Goal: Task Accomplishment & Management: Manage account settings

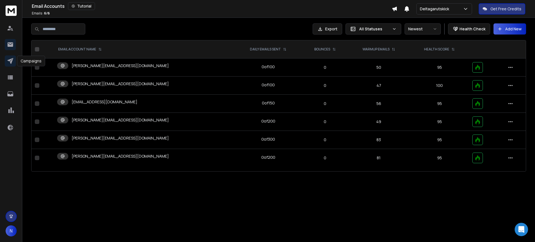
click at [8, 59] on icon at bounding box center [10, 61] width 7 height 7
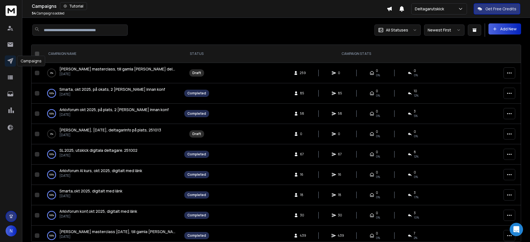
click at [86, 131] on span "Elaine, nov 2025, deltagarinfo på plats, 251013" at bounding box center [110, 129] width 102 height 5
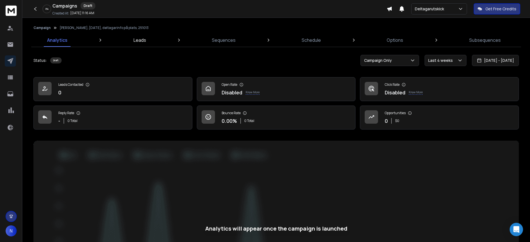
click at [128, 28] on p "Elaine, nov 2025, deltagarinfo på plats, 251013" at bounding box center [104, 28] width 89 height 4
click at [137, 41] on p "Leads" at bounding box center [139, 40] width 13 height 7
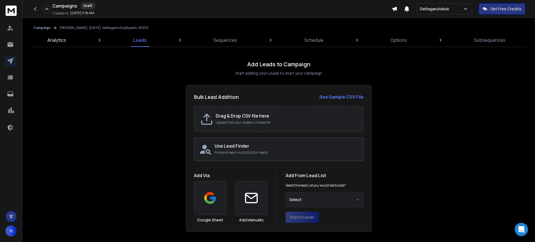
click at [58, 42] on p "Analytics" at bounding box center [56, 40] width 19 height 7
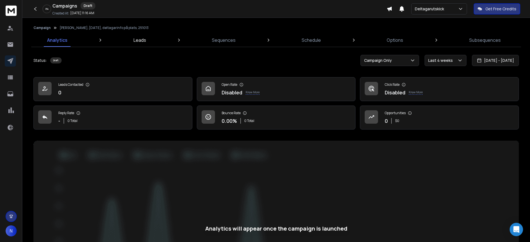
click at [138, 40] on p "Leads" at bounding box center [139, 40] width 13 height 7
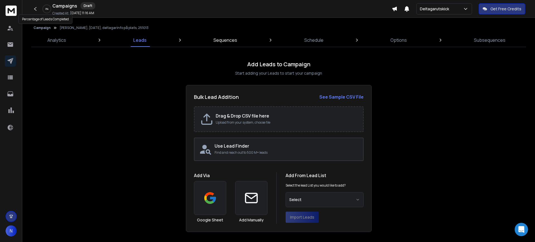
click at [227, 43] on p "Sequences" at bounding box center [225, 40] width 24 height 7
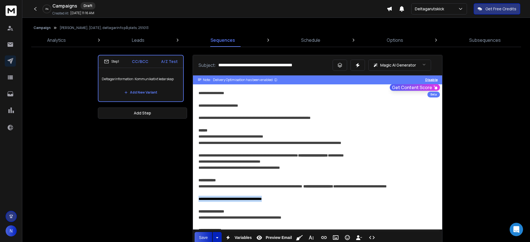
drag, startPoint x: 305, startPoint y: 198, endPoint x: 194, endPoint y: 197, distance: 110.6
click at [194, 197] on div "**********" at bounding box center [317, 156] width 249 height 145
copy div "**********"
click at [139, 38] on p "Leads" at bounding box center [138, 40] width 13 height 7
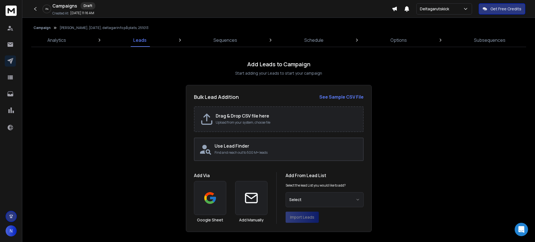
click at [242, 115] on h2 "Drag & Drop CSV file here" at bounding box center [287, 116] width 142 height 7
type input "**********"
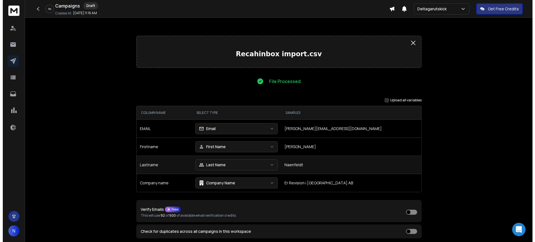
scroll to position [34, 0]
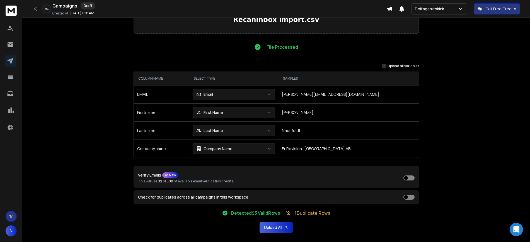
click at [274, 229] on button "Upload All" at bounding box center [275, 227] width 33 height 11
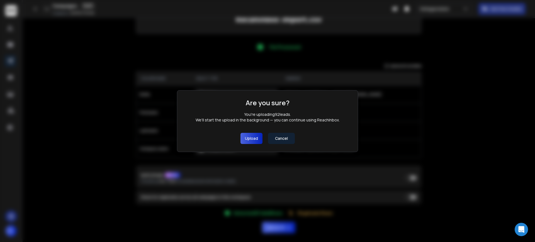
click at [249, 139] on button "Upload" at bounding box center [251, 138] width 22 height 11
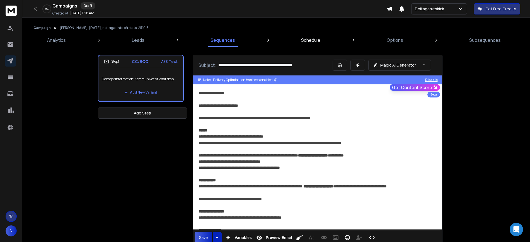
click at [312, 40] on p "Schedule" at bounding box center [310, 40] width 19 height 7
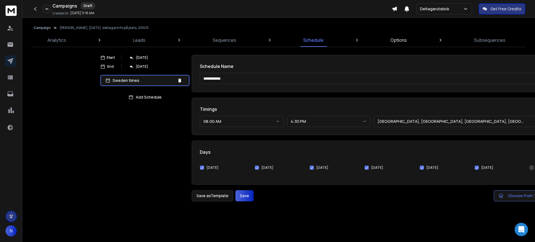
click at [403, 40] on p "Options" at bounding box center [398, 40] width 16 height 7
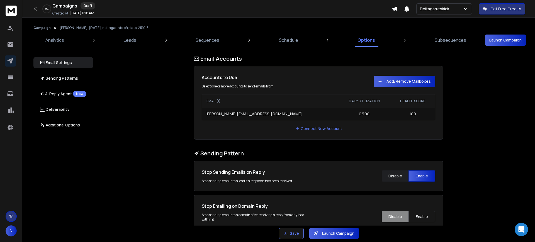
scroll to position [104, 0]
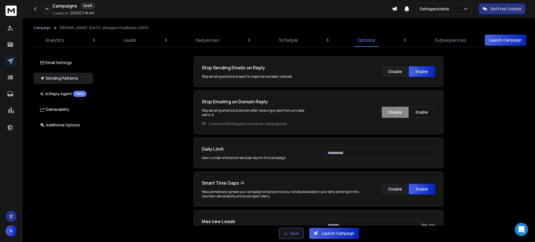
drag, startPoint x: 335, startPoint y: 154, endPoint x: 256, endPoint y: 151, distance: 78.3
click at [256, 151] on div "Daily Limit Max number of emails to send per day for this campaign **" at bounding box center [318, 153] width 233 height 14
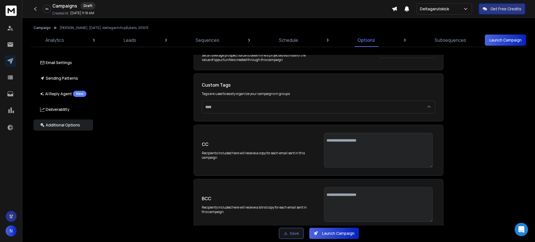
scroll to position [984, 0]
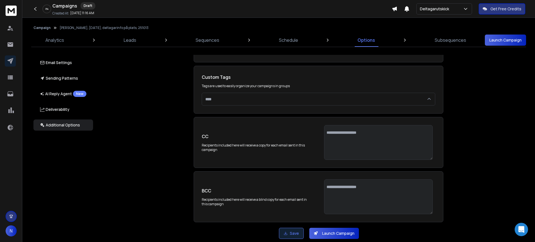
type input "**"
click at [285, 234] on icon "submit" at bounding box center [286, 234] width 4 height 4
click at [215, 42] on p "Sequences" at bounding box center [208, 40] width 24 height 7
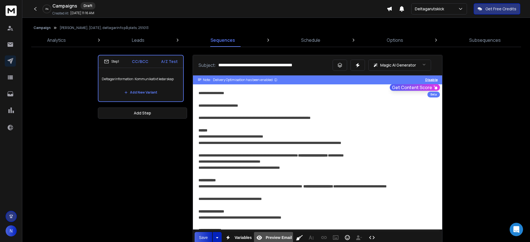
click at [274, 236] on span "Preview Email" at bounding box center [278, 237] width 28 height 5
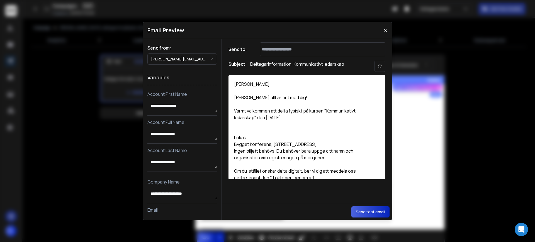
click at [283, 47] on input at bounding box center [322, 49] width 121 height 10
type input "**********"
click at [367, 217] on button "Send test email" at bounding box center [370, 211] width 38 height 11
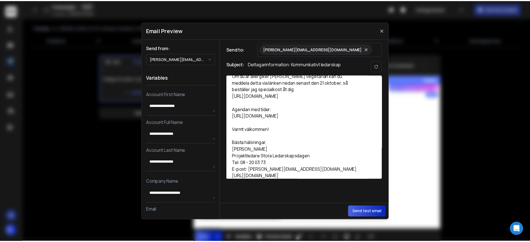
scroll to position [149, 0]
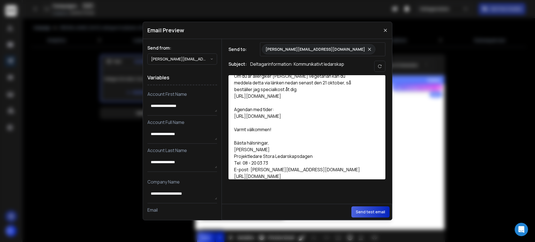
click at [386, 30] on icon at bounding box center [385, 30] width 3 height 3
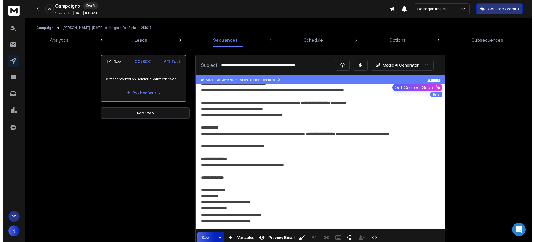
scroll to position [0, 0]
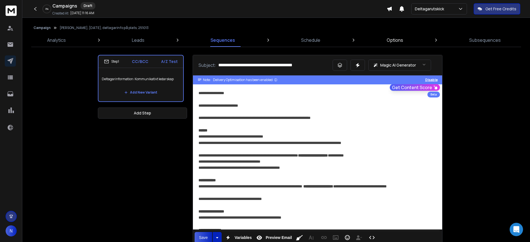
click at [391, 39] on p "Options" at bounding box center [394, 40] width 16 height 7
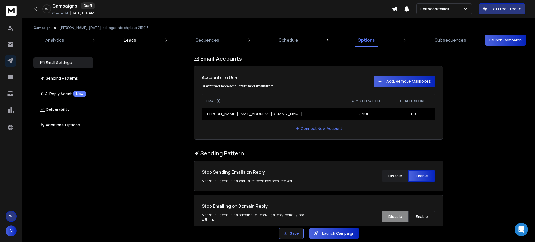
click at [130, 38] on p "Leads" at bounding box center [130, 40] width 13 height 7
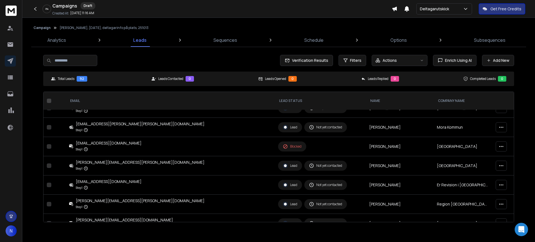
scroll to position [174, 0]
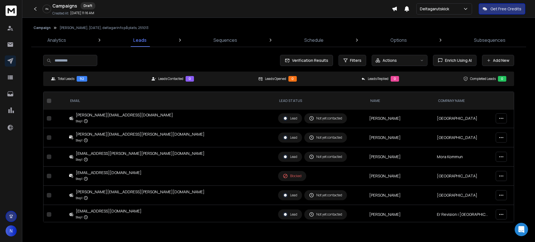
click at [103, 169] on td "annika.willegard@ostersund.se Step 1" at bounding box center [170, 176] width 209 height 19
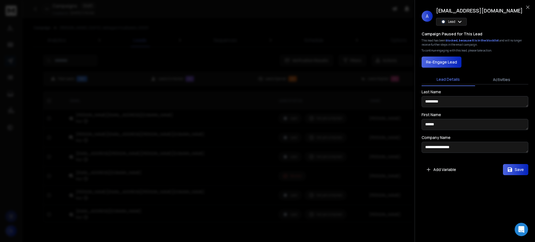
click at [103, 171] on div at bounding box center [267, 121] width 535 height 242
click at [465, 12] on h1 "annika.willegard@ostersund.se" at bounding box center [479, 11] width 87 height 8
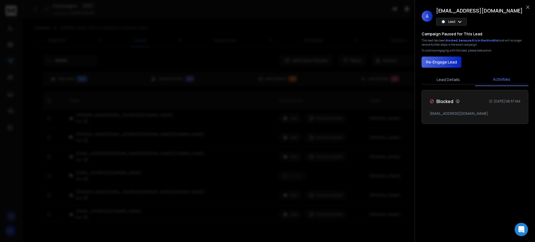
click at [500, 79] on button "Activities" at bounding box center [501, 79] width 53 height 13
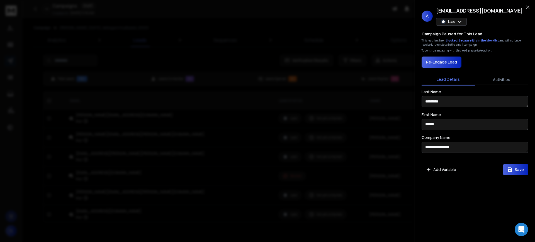
click at [451, 79] on button "Lead Details" at bounding box center [448, 79] width 53 height 13
click at [434, 102] on textarea "*********" at bounding box center [475, 101] width 107 height 11
type textarea "**********"
click at [514, 169] on button "Save" at bounding box center [515, 169] width 25 height 11
drag, startPoint x: 445, startPoint y: 63, endPoint x: 483, endPoint y: 66, distance: 37.8
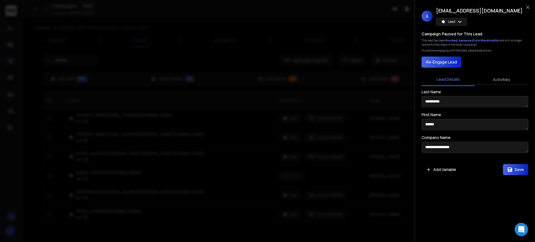
click at [483, 68] on div "**********" at bounding box center [475, 91] width 107 height 169
click at [476, 11] on h1 "annika.willegard@ostersund.se" at bounding box center [479, 11] width 87 height 8
click at [456, 22] on body "ReferralStack Unlock AI-powered affiliate growth Lifetime Deals available! Clai…" at bounding box center [267, 121] width 535 height 242
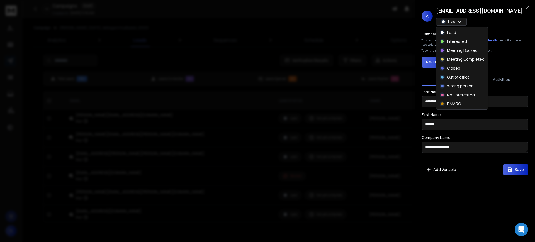
drag, startPoint x: 498, startPoint y: 22, endPoint x: 472, endPoint y: 23, distance: 26.2
click at [498, 23] on div at bounding box center [267, 121] width 535 height 242
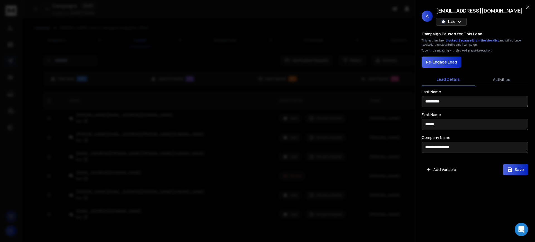
click at [295, 215] on div at bounding box center [267, 121] width 535 height 242
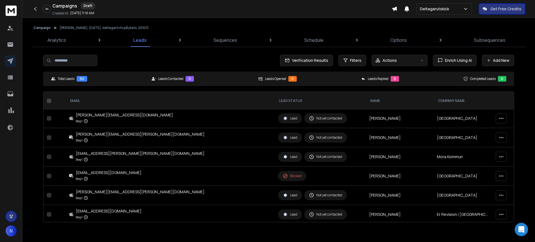
click at [499, 176] on icon "button" at bounding box center [501, 176] width 5 height 5
click at [111, 173] on div "annika.willegard@ostersund.se" at bounding box center [109, 173] width 66 height 6
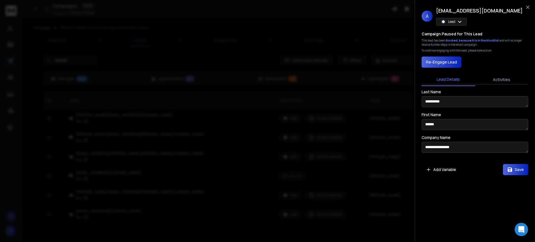
click at [442, 63] on button "Re-Engage Lead" at bounding box center [442, 62] width 40 height 11
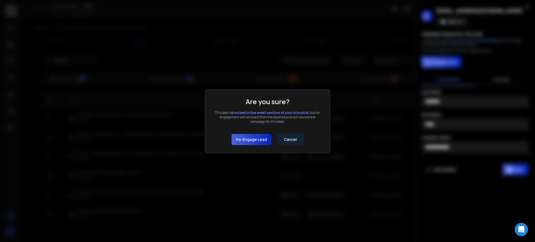
click at [254, 142] on button "Re-Engage Lead" at bounding box center [252, 139] width 40 height 11
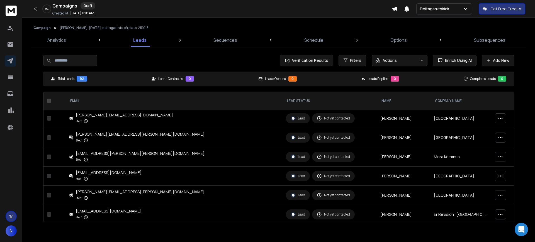
click at [121, 174] on div "annika.willegard@ostersund.se" at bounding box center [109, 173] width 66 height 6
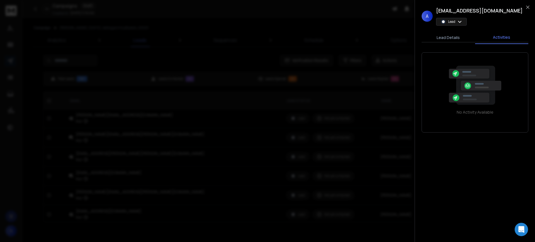
click at [504, 40] on button "Activities" at bounding box center [501, 37] width 53 height 13
click at [458, 39] on button "Lead Details" at bounding box center [448, 37] width 53 height 12
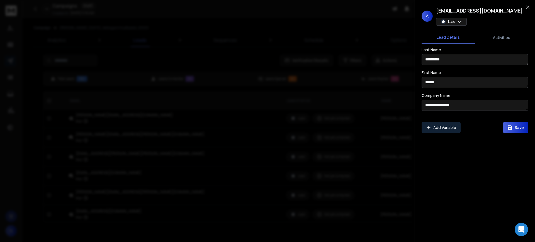
click at [448, 129] on button "Add Variable" at bounding box center [441, 127] width 39 height 11
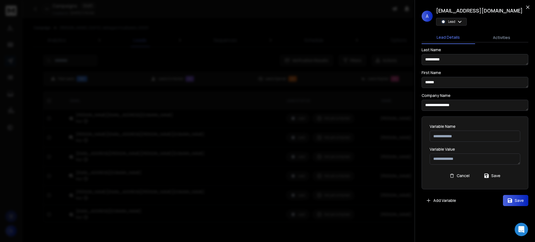
click at [530, 6] on icon "button" at bounding box center [528, 7] width 6 height 6
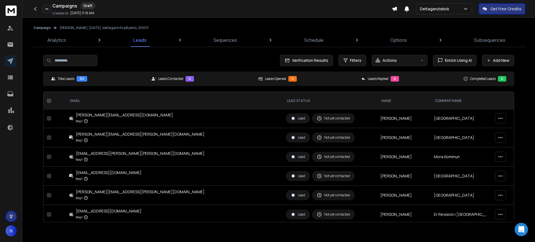
click at [49, 177] on button "button" at bounding box center [49, 176] width 4 height 4
click at [377, 176] on td "Annika Willesgård" at bounding box center [403, 176] width 53 height 19
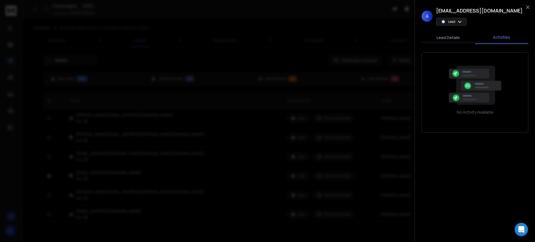
click at [504, 37] on button "Activities" at bounding box center [501, 37] width 53 height 13
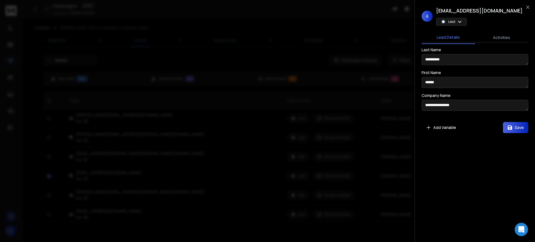
click at [454, 37] on button "Lead Details" at bounding box center [448, 37] width 53 height 13
click at [473, 9] on h1 "annika.willegard@ostersund.se" at bounding box center [479, 11] width 87 height 8
click at [467, 13] on h1 "annika.willegard@ostersund.se" at bounding box center [479, 11] width 87 height 8
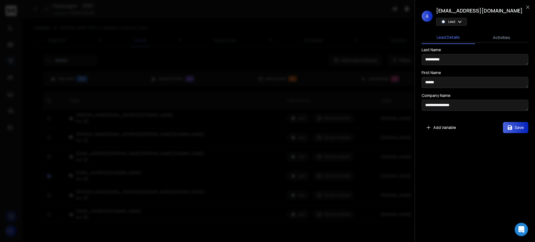
click at [426, 14] on span "A" at bounding box center [427, 16] width 11 height 11
click at [281, 111] on div at bounding box center [267, 121] width 535 height 242
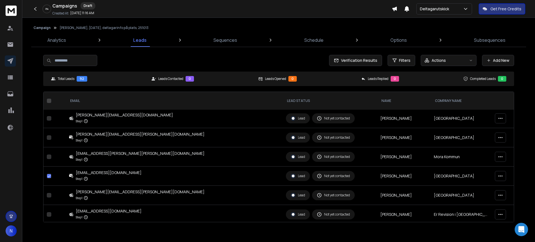
click at [498, 177] on icon "button" at bounding box center [500, 176] width 5 height 5
click at [475, 189] on p "Delete Lead" at bounding box center [482, 188] width 23 height 6
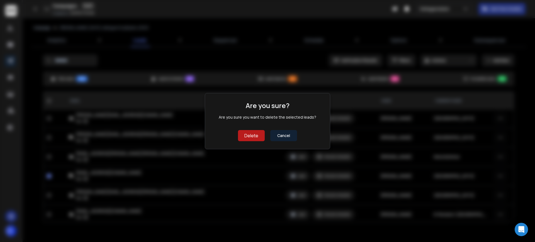
click at [254, 137] on button "Delete" at bounding box center [251, 135] width 27 height 11
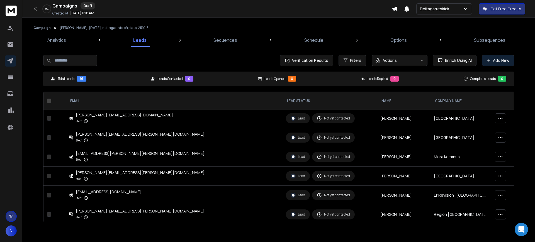
click at [507, 59] on button "Add New" at bounding box center [498, 60] width 32 height 11
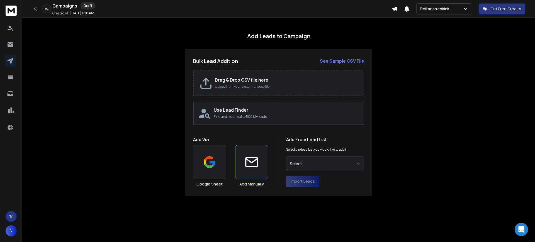
click at [246, 165] on icon at bounding box center [252, 161] width 12 height 9
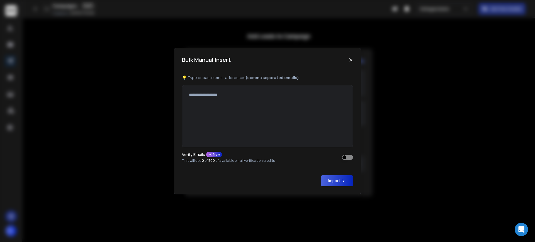
click at [227, 102] on textarea at bounding box center [267, 116] width 171 height 62
paste textarea "**********"
type textarea "**********"
click at [335, 178] on button "Import" at bounding box center [337, 180] width 32 height 11
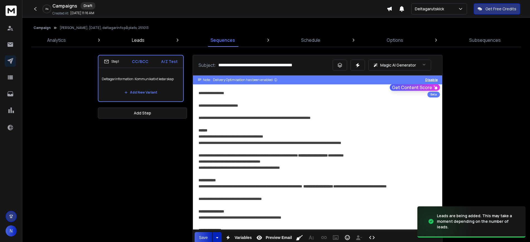
click at [134, 42] on p "Leads" at bounding box center [138, 40] width 13 height 7
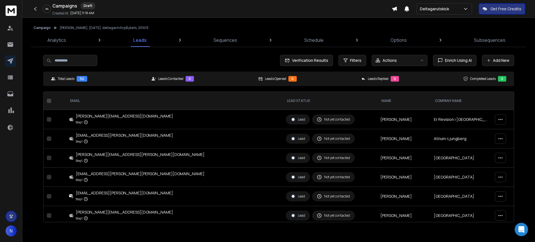
click at [77, 60] on input at bounding box center [70, 60] width 54 height 11
click at [377, 102] on th "NAME" at bounding box center [403, 101] width 53 height 18
click at [377, 96] on th "NAME" at bounding box center [403, 101] width 53 height 18
click at [377, 100] on th "NAME" at bounding box center [403, 101] width 53 height 18
click at [72, 57] on input at bounding box center [70, 60] width 54 height 11
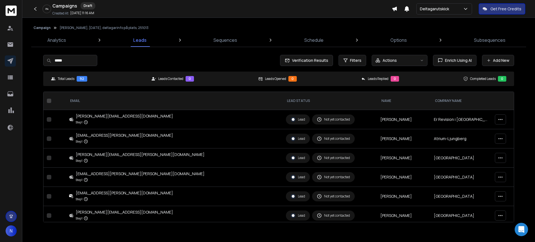
type input "******"
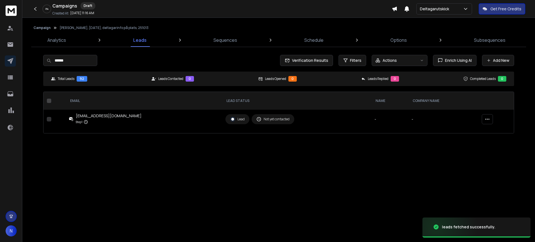
click at [118, 116] on div "annika.willesgard@ostersund.se" at bounding box center [109, 116] width 66 height 6
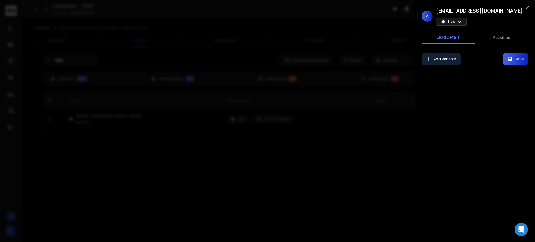
click at [433, 60] on button "Add Variable" at bounding box center [441, 58] width 39 height 11
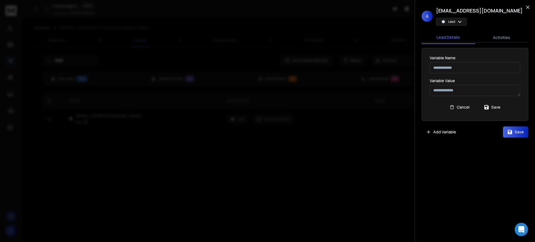
click at [530, 5] on icon "button" at bounding box center [528, 7] width 6 height 6
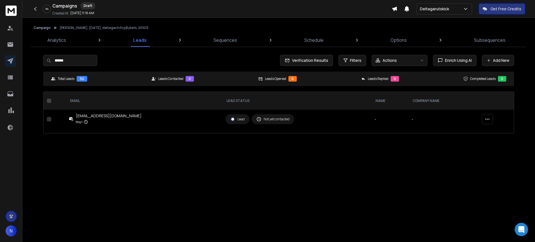
click at [143, 44] on link "Leads" at bounding box center [140, 39] width 20 height 13
click at [51, 40] on p "Analytics" at bounding box center [56, 40] width 19 height 7
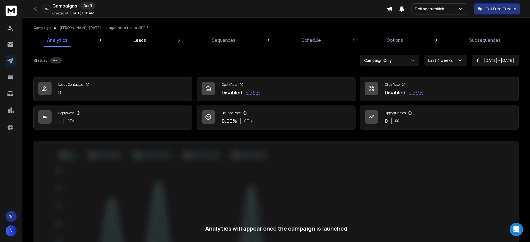
click at [133, 41] on p "Leads" at bounding box center [139, 40] width 13 height 7
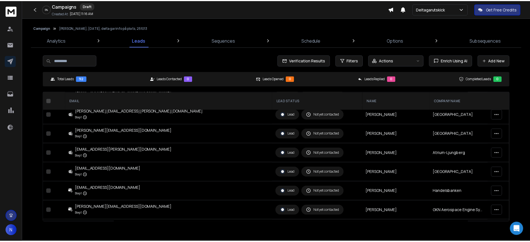
scroll to position [1661, 0]
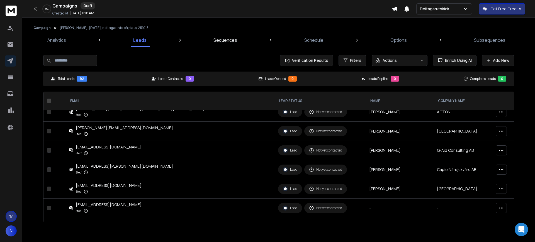
click at [225, 41] on p "Sequences" at bounding box center [225, 40] width 24 height 7
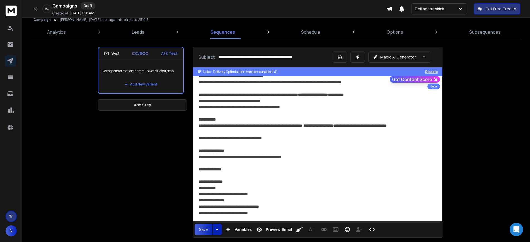
scroll to position [11, 0]
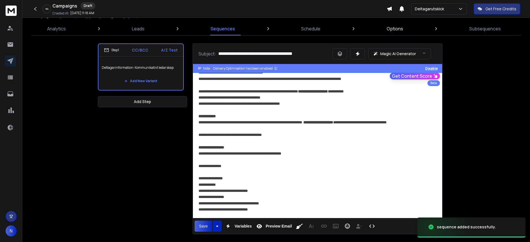
click at [399, 30] on p "Options" at bounding box center [394, 28] width 16 height 7
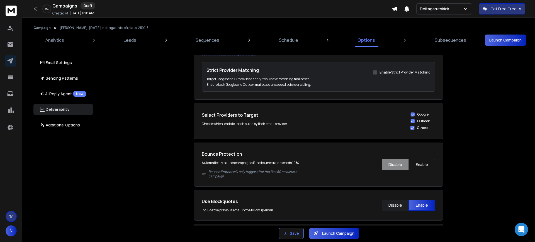
scroll to position [984, 0]
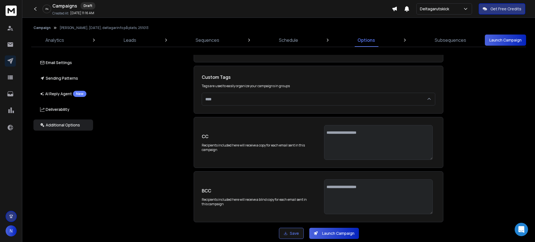
click at [347, 231] on button "Launch Campaign" at bounding box center [334, 233] width 50 height 11
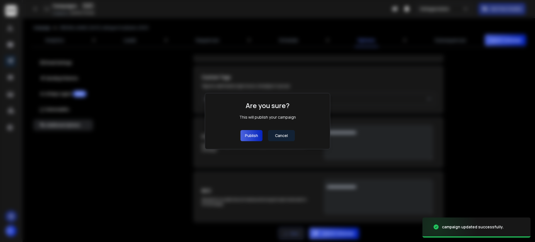
click at [262, 146] on div "Are you sure? This will publish your campaign Publish Cancel" at bounding box center [267, 121] width 125 height 56
click at [257, 139] on button "Publish" at bounding box center [251, 135] width 22 height 11
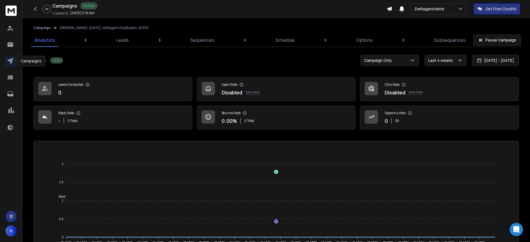
click at [11, 63] on icon at bounding box center [10, 61] width 7 height 7
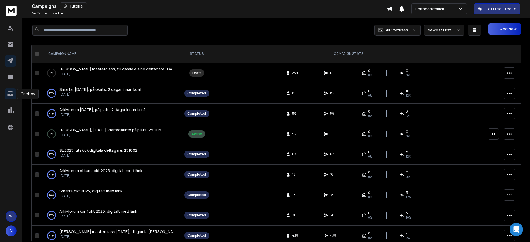
click at [9, 93] on icon at bounding box center [10, 94] width 7 height 7
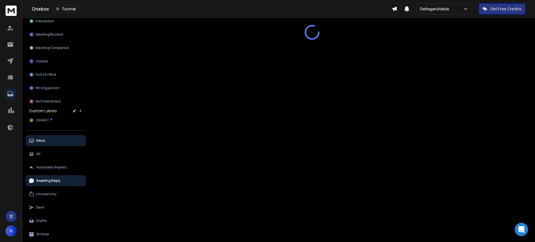
scroll to position [90, 0]
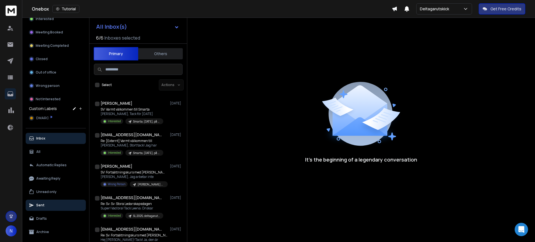
click at [61, 200] on button "Sent" at bounding box center [56, 205] width 60 height 11
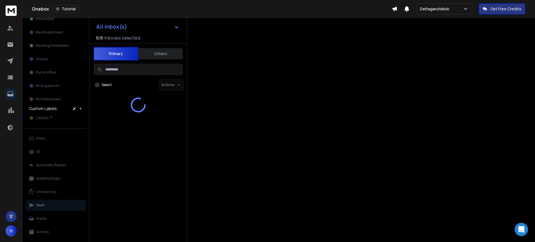
click at [57, 198] on div "Inbox All Automatic Replies Awaiting Reply Unread only Sent Drafts Archive" at bounding box center [56, 185] width 60 height 105
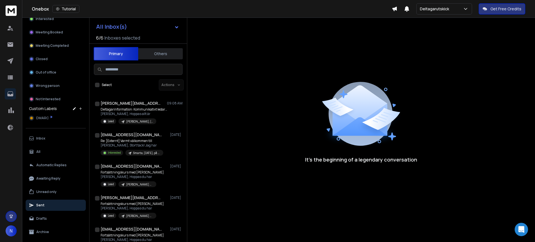
click at [54, 200] on button "Sent" at bounding box center [56, 205] width 60 height 11
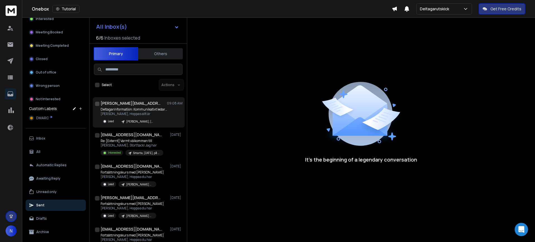
click at [123, 108] on p "Deltagarinformation: Kommunikativt ledarskap" at bounding box center [134, 109] width 67 height 4
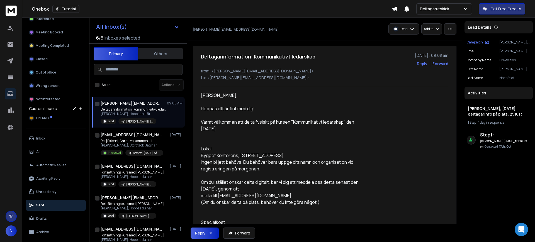
scroll to position [0, 0]
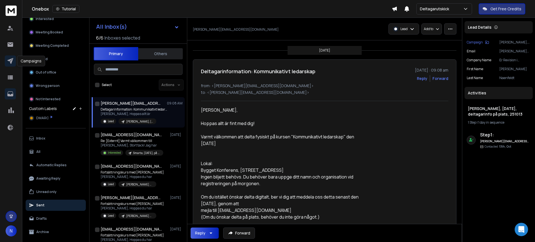
click at [13, 60] on icon at bounding box center [10, 61] width 7 height 7
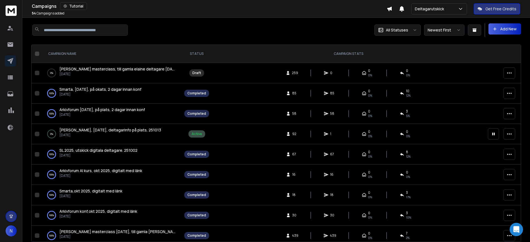
click at [127, 70] on span "[PERSON_NAME] masterclass, till gamla elaine deltagare [DATE], 251013" at bounding box center [126, 68] width 134 height 5
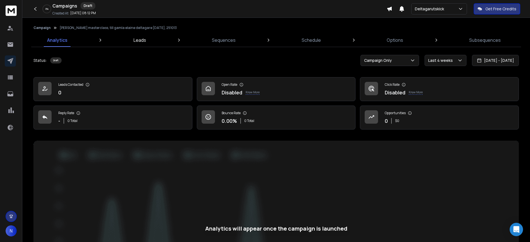
click at [141, 38] on p "Leads" at bounding box center [139, 40] width 13 height 7
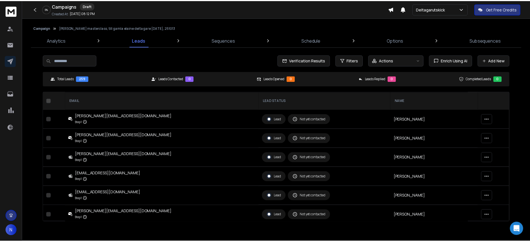
scroll to position [2776, 0]
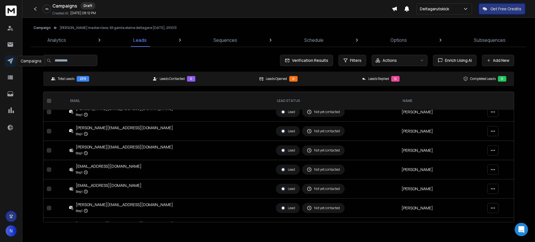
click at [7, 60] on icon at bounding box center [10, 61] width 7 height 7
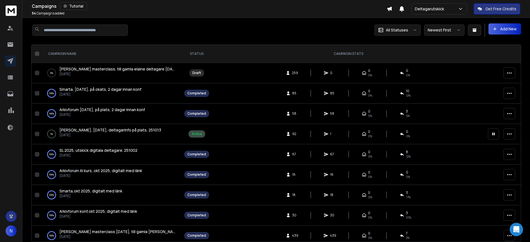
click at [104, 67] on span "[PERSON_NAME] masterclass, till gamla elaine deltagare [DATE], 251013" at bounding box center [126, 68] width 134 height 5
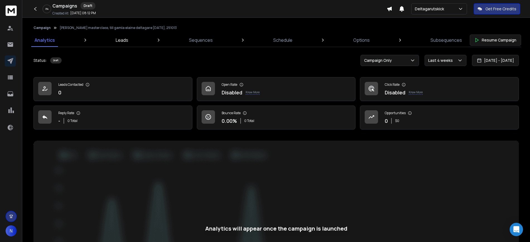
click at [123, 40] on p "Leads" at bounding box center [122, 40] width 13 height 7
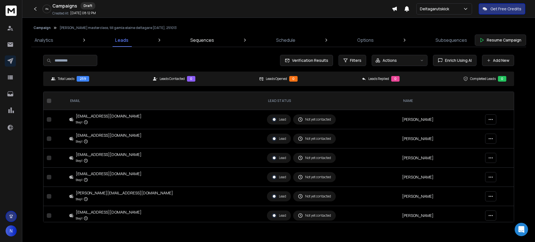
click at [202, 40] on p "Sequences" at bounding box center [202, 40] width 24 height 7
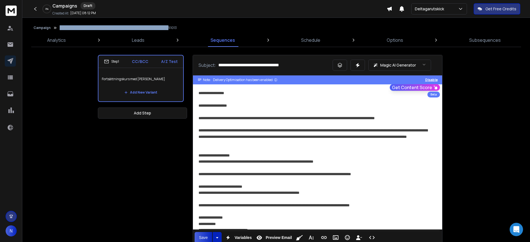
drag, startPoint x: 182, startPoint y: 27, endPoint x: 58, endPoint y: 24, distance: 124.0
click at [58, 24] on div "Campaign Elaine masterclass, till gamla elaine deltagare maj 2025, 251013" at bounding box center [276, 27] width 490 height 9
copy p "[PERSON_NAME] masterclass, till gamla elaine deltagare [DATE], 251013"
drag, startPoint x: 372, startPoint y: 158, endPoint x: 322, endPoint y: 158, distance: 49.6
click at [322, 158] on div "**********" at bounding box center [314, 164] width 233 height 25
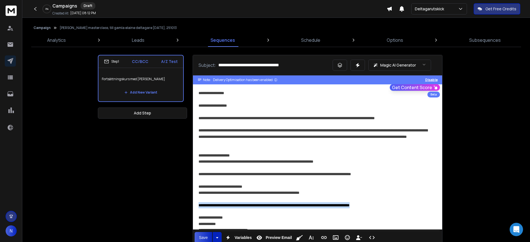
drag, startPoint x: 390, startPoint y: 206, endPoint x: 184, endPoint y: 204, distance: 205.6
click at [184, 204] on div "**********" at bounding box center [276, 150] width 357 height 191
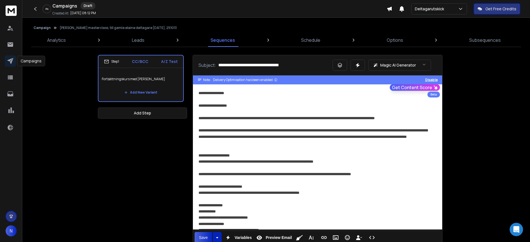
click at [12, 59] on icon at bounding box center [10, 61] width 7 height 7
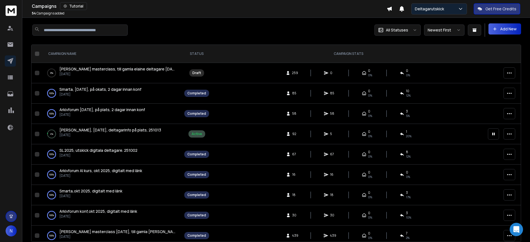
click at [427, 6] on p "Deltagarutskick" at bounding box center [430, 9] width 31 height 6
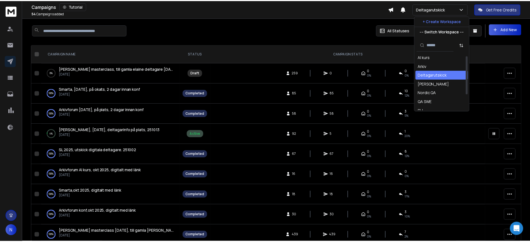
scroll to position [25, 0]
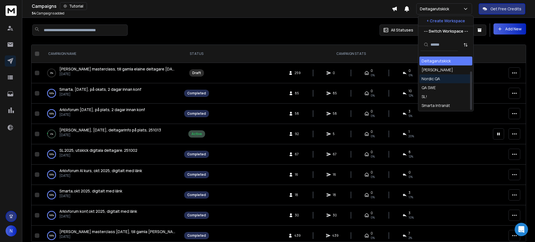
click at [435, 79] on div "Nordic QA" at bounding box center [431, 79] width 18 height 6
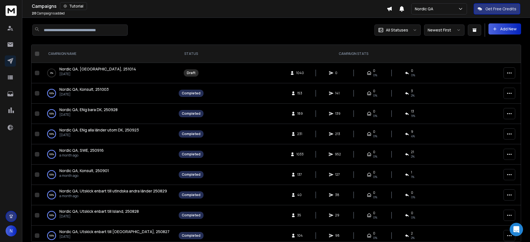
click at [78, 69] on span "Nordic QA, [GEOGRAPHIC_DATA], 251014" at bounding box center [97, 68] width 77 height 5
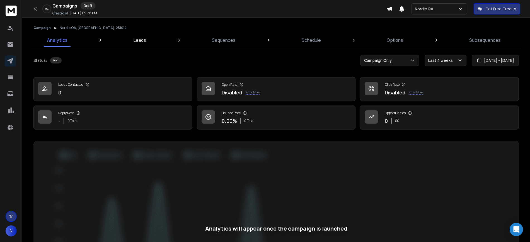
click at [140, 40] on p "Leads" at bounding box center [139, 40] width 13 height 7
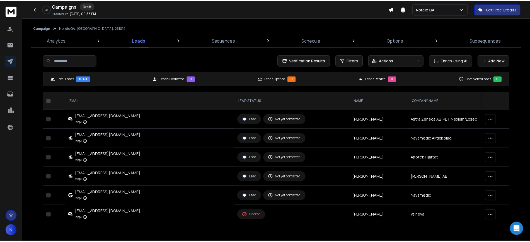
scroll to position [2776, 0]
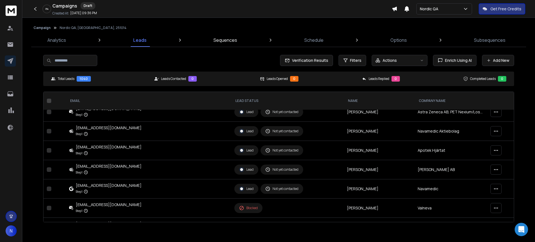
click at [225, 40] on p "Sequences" at bounding box center [225, 40] width 24 height 7
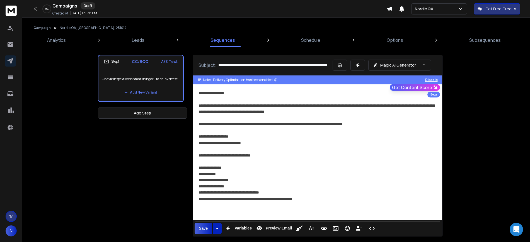
click at [294, 64] on input "**********" at bounding box center [272, 65] width 109 height 7
type input "**********"
click at [216, 137] on div "**********" at bounding box center [317, 139] width 238 height 13
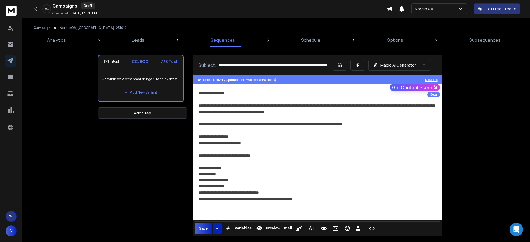
click at [197, 135] on div "**********" at bounding box center [317, 152] width 249 height 136
click at [244, 134] on div "**********" at bounding box center [317, 139] width 238 height 13
click at [273, 198] on div "**********" at bounding box center [317, 199] width 238 height 6
click at [347, 111] on div "**********" at bounding box center [317, 109] width 238 height 13
click at [307, 120] on div at bounding box center [317, 118] width 238 height 6
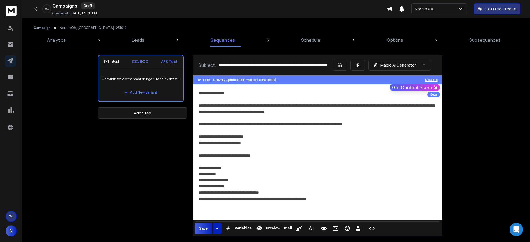
click at [302, 63] on input "**********" at bounding box center [272, 65] width 109 height 7
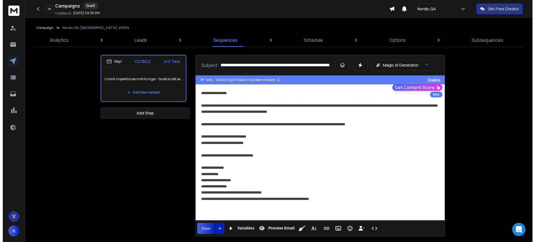
scroll to position [0, 52]
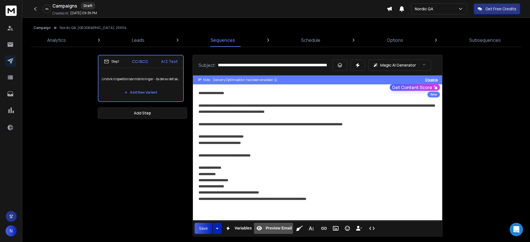
click at [283, 228] on span "Preview Email" at bounding box center [278, 228] width 28 height 5
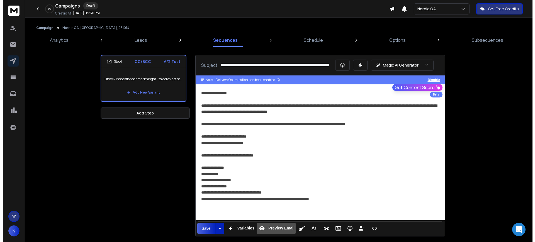
scroll to position [0, 0]
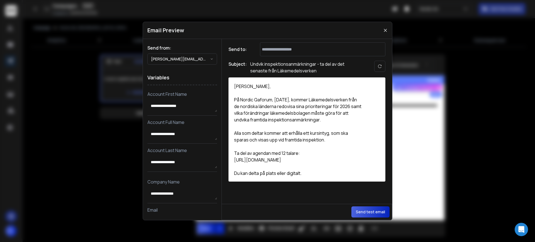
click at [288, 50] on input at bounding box center [322, 49] width 121 height 10
type input "**********"
click at [367, 215] on button "Send test email" at bounding box center [370, 211] width 38 height 11
click at [368, 48] on icon at bounding box center [369, 49] width 3 height 3
click at [306, 52] on input at bounding box center [322, 49] width 121 height 10
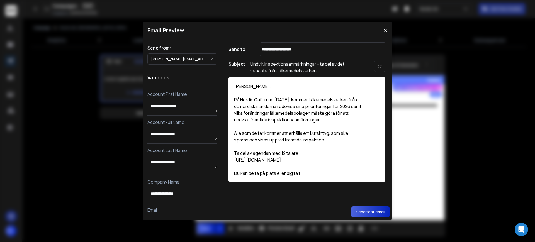
type input "**********"
click at [373, 210] on button "Send test email" at bounding box center [370, 211] width 38 height 11
click at [386, 29] on icon at bounding box center [385, 30] width 4 height 4
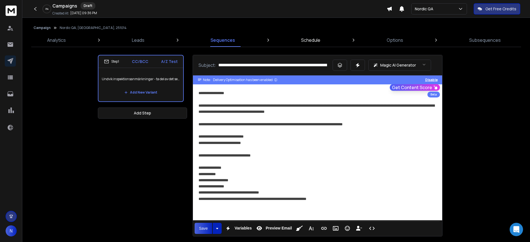
click at [310, 38] on p "Schedule" at bounding box center [310, 40] width 19 height 7
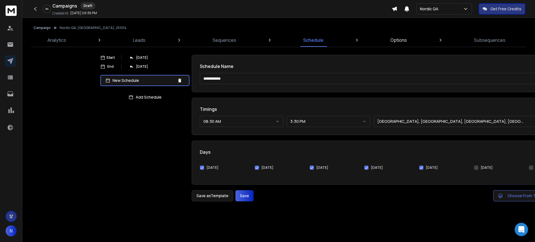
click at [399, 41] on p "Options" at bounding box center [398, 40] width 16 height 7
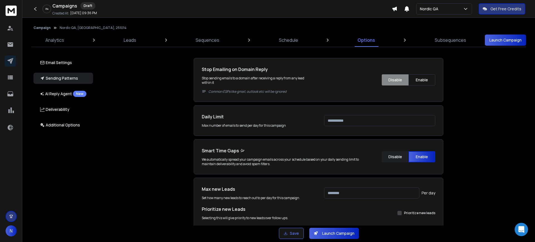
scroll to position [244, 0]
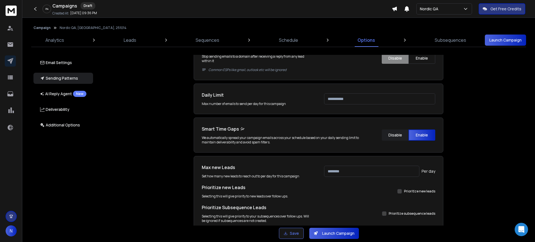
drag, startPoint x: 344, startPoint y: 99, endPoint x: 282, endPoint y: 98, distance: 61.6
click at [282, 98] on div "Daily Limit Max number of emails to send per day for this campaign ***" at bounding box center [318, 99] width 233 height 14
type input "***"
drag, startPoint x: 338, startPoint y: 174, endPoint x: 277, endPoint y: 170, distance: 61.7
click at [277, 170] on div "Max new Leads Set how many new leads to reach out to per day for this campaign …" at bounding box center [318, 171] width 233 height 14
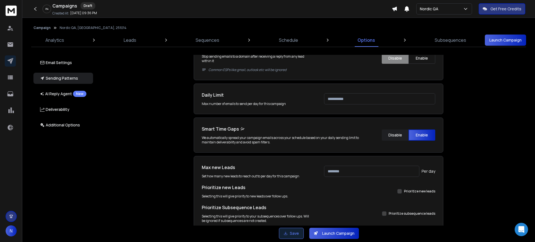
type input "***"
click at [292, 233] on button "Save" at bounding box center [291, 233] width 25 height 11
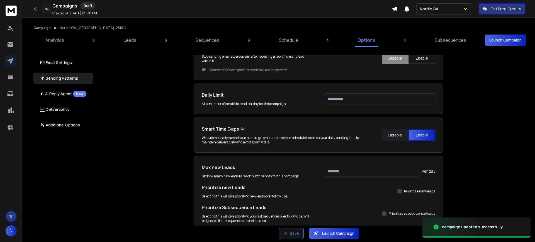
click at [336, 234] on button "Launch Campaign" at bounding box center [334, 233] width 50 height 11
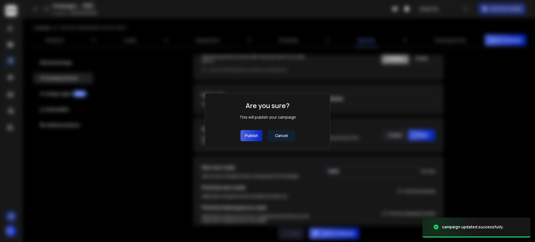
click at [254, 134] on button "Publish" at bounding box center [251, 135] width 22 height 11
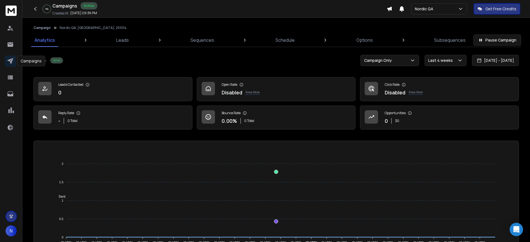
click at [9, 60] on icon at bounding box center [10, 61] width 6 height 6
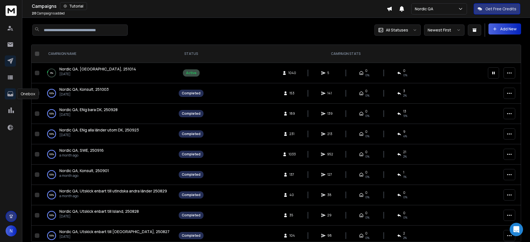
click at [13, 91] on icon at bounding box center [10, 94] width 7 height 7
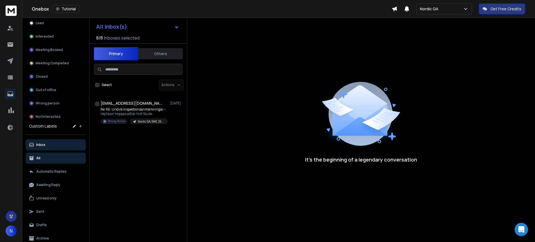
scroll to position [79, 0]
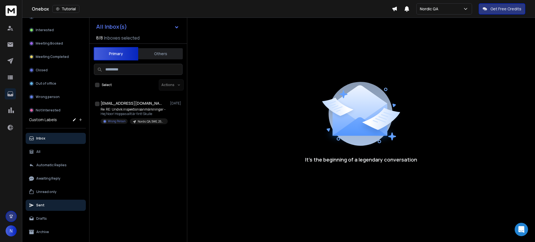
click at [35, 202] on div "Sent" at bounding box center [36, 205] width 15 height 7
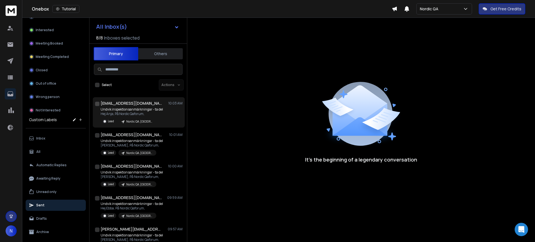
click at [133, 106] on h1 "anjabroeders@gmail.com" at bounding box center [131, 104] width 61 height 6
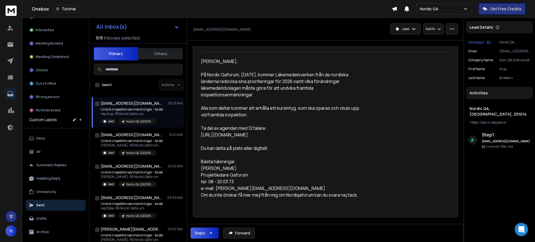
scroll to position [0, 0]
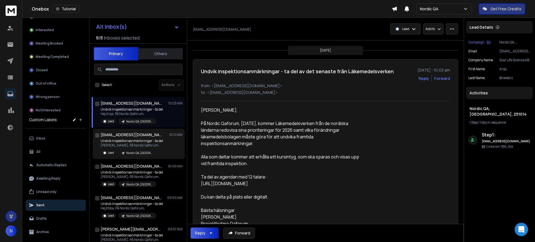
click at [138, 137] on h1 "anders.eriksson200@gmail.com" at bounding box center [131, 135] width 61 height 6
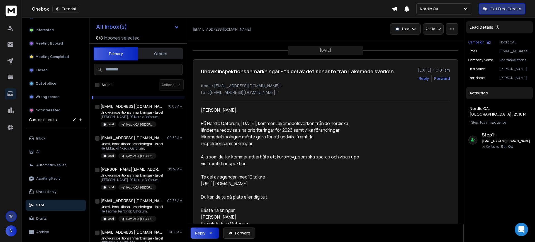
scroll to position [70, 0]
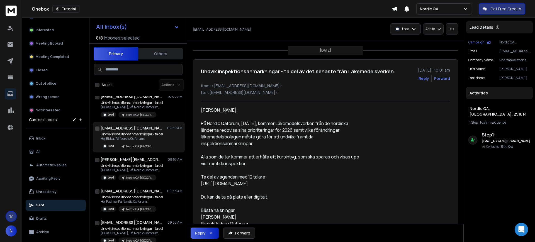
click at [137, 133] on p "Undvik inspektionsanmärkningar - ta del" at bounding box center [132, 134] width 62 height 4
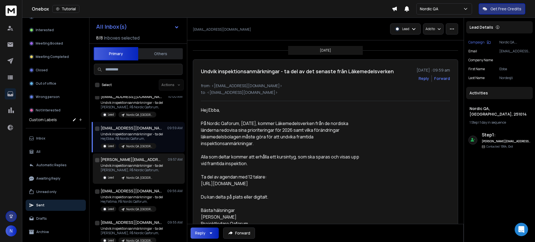
click at [132, 159] on h1 "aleksander.milinovic@gmail.com" at bounding box center [131, 160] width 61 height 6
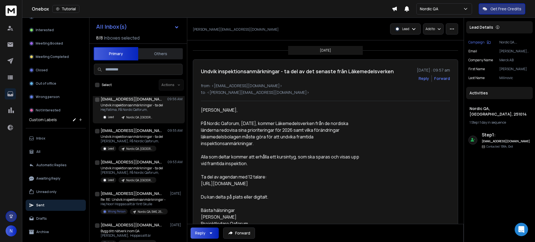
scroll to position [174, 0]
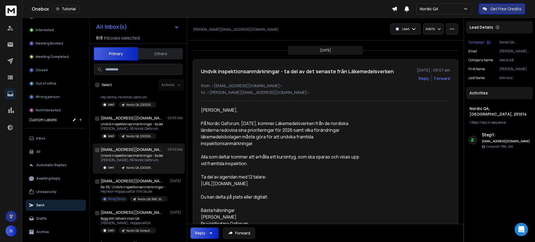
click at [138, 154] on p "Undvik inspektionsanmärkningar - ta del" at bounding box center [132, 156] width 62 height 4
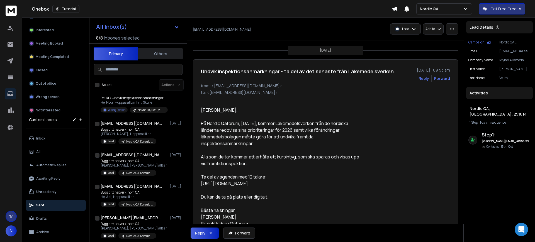
scroll to position [279, 0]
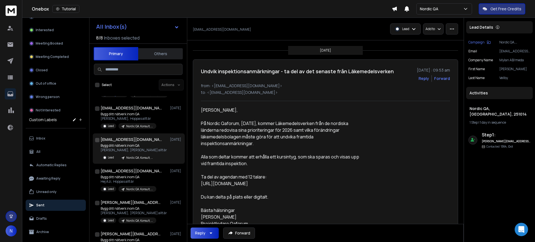
click at [133, 137] on h1 "marie.ahxner@afry.com" at bounding box center [131, 140] width 61 height 6
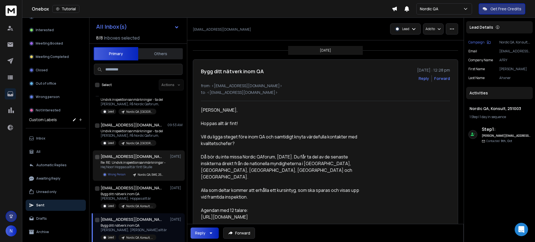
scroll to position [209, 0]
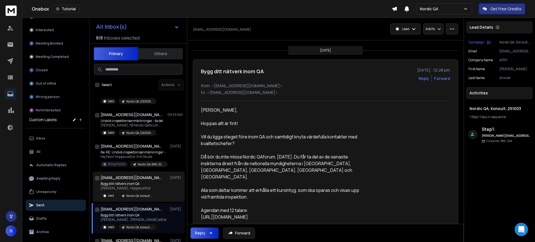
click at [136, 178] on h1 "ninson.besara@afry.com" at bounding box center [131, 178] width 61 height 6
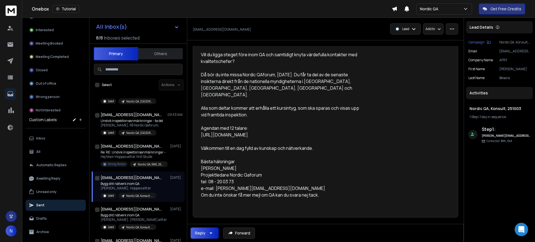
scroll to position [0, 0]
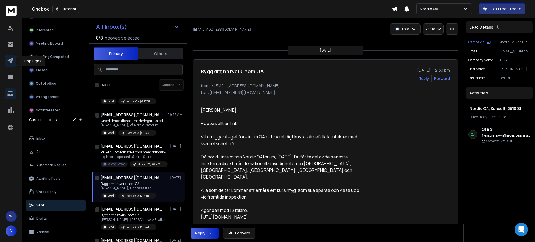
click at [10, 62] on icon at bounding box center [10, 61] width 6 height 6
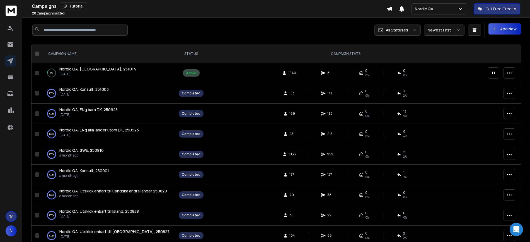
click at [83, 67] on span "Nordic QA, SWE, 251014" at bounding box center [97, 68] width 77 height 5
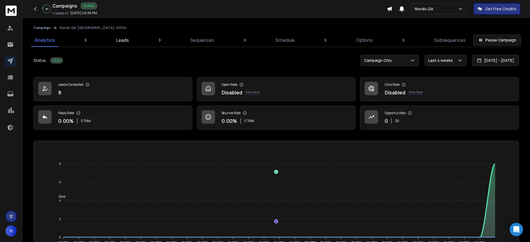
click at [127, 30] on div "Campaign Nordic QA, SWE, 251014 Analytics Leads Sequences Schedule Options Subs…" at bounding box center [276, 35] width 490 height 24
click at [121, 39] on p "Leads" at bounding box center [122, 40] width 13 height 7
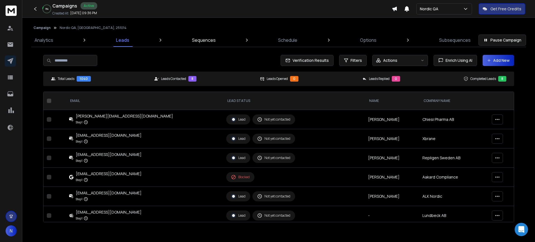
click at [200, 38] on p "Sequences" at bounding box center [204, 40] width 24 height 7
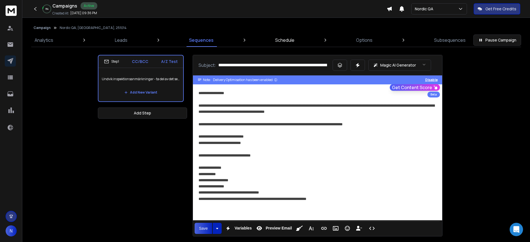
click at [279, 39] on p "Schedule" at bounding box center [284, 40] width 19 height 7
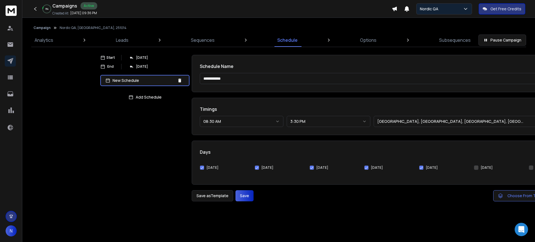
click at [459, 6] on div "Nordic QA" at bounding box center [444, 9] width 48 height 6
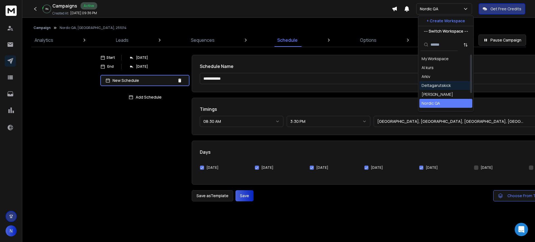
click at [436, 87] on div "Deltagarutskick" at bounding box center [436, 86] width 29 height 6
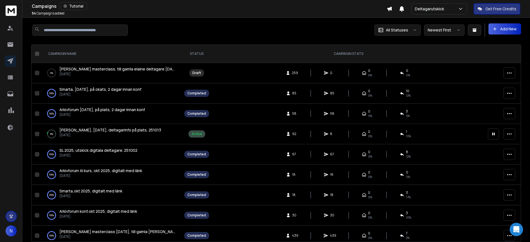
click at [95, 130] on span "[PERSON_NAME], [DATE], deltagarinfo på plats, 251013" at bounding box center [110, 129] width 102 height 5
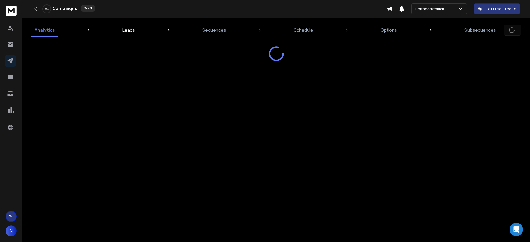
click at [129, 31] on p "Leads" at bounding box center [128, 30] width 13 height 7
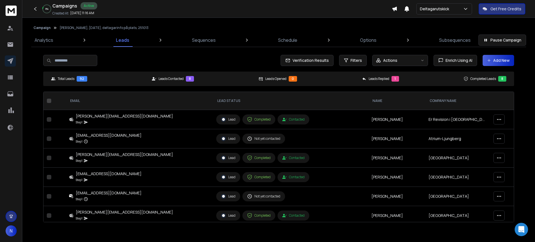
click at [81, 57] on input at bounding box center [70, 60] width 54 height 11
type input "*******"
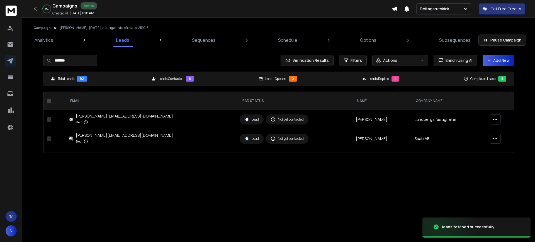
click at [493, 140] on icon "button" at bounding box center [495, 138] width 5 height 5
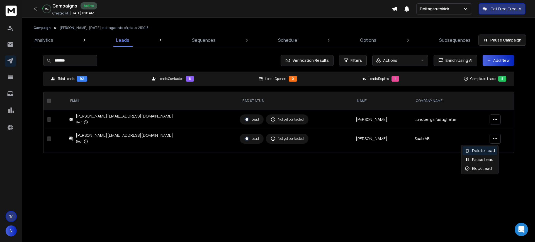
click at [484, 150] on p "Delete Lead" at bounding box center [483, 151] width 23 height 6
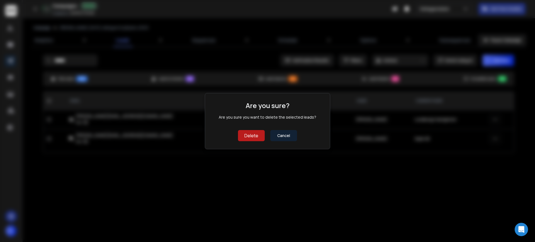
click at [248, 137] on button "Delete" at bounding box center [251, 135] width 27 height 11
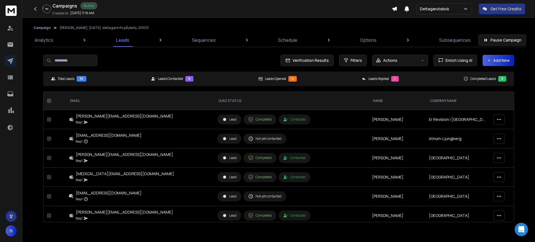
click at [70, 47] on div "Analytics Leads Sequences Schedule Options Subsequences Pause Campaign" at bounding box center [278, 40] width 495 height 14
click at [74, 59] on input at bounding box center [70, 60] width 54 height 11
type input "*******"
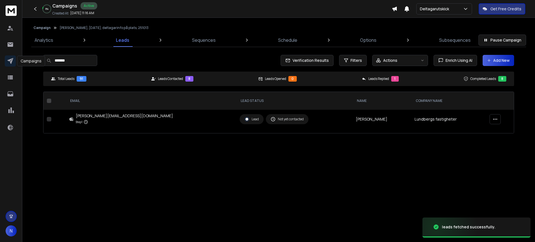
click at [10, 63] on icon at bounding box center [10, 61] width 6 height 6
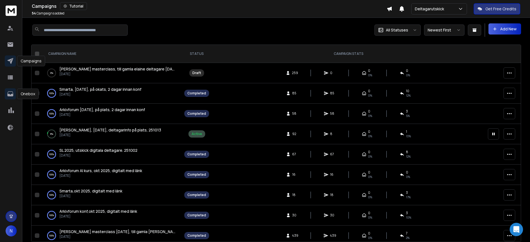
click at [7, 98] on link at bounding box center [10, 93] width 11 height 11
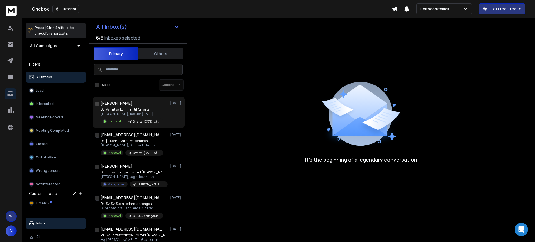
click at [143, 104] on div "[PERSON_NAME] [DATE]" at bounding box center [142, 104] width 82 height 6
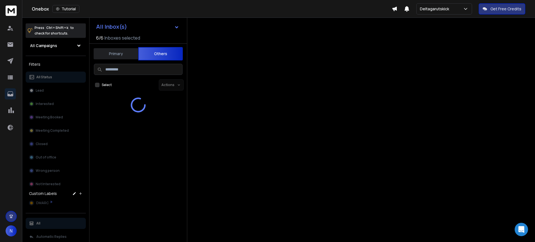
click at [149, 57] on button "Others" at bounding box center [160, 53] width 45 height 13
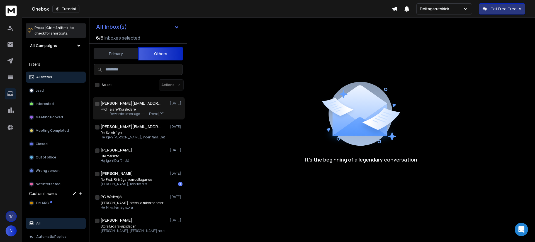
click at [128, 103] on h1 "[PERSON_NAME][EMAIL_ADDRESS][DOMAIN_NAME]" at bounding box center [131, 104] width 61 height 6
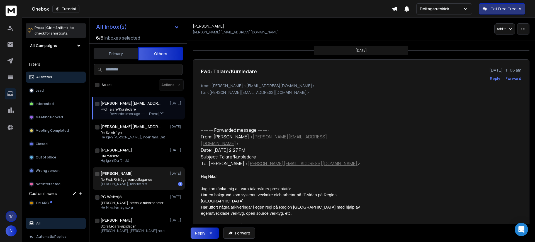
click at [143, 175] on div "[PERSON_NAME] [DATE]" at bounding box center [142, 174] width 82 height 6
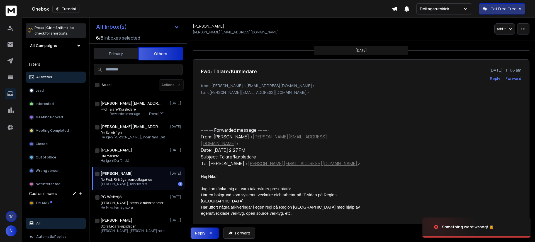
click at [138, 179] on p "Re: Fwd: Förfrågan om deltagande" at bounding box center [126, 179] width 51 height 4
click at [128, 177] on p "Re: Fwd: Förfrågan om deltagande" at bounding box center [126, 179] width 51 height 4
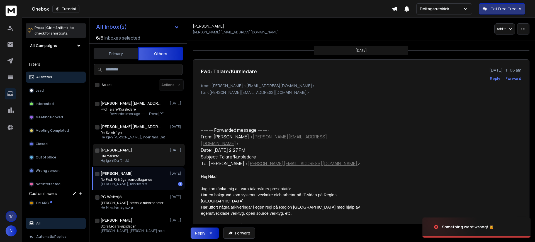
click at [126, 151] on h1 "[PERSON_NAME]" at bounding box center [117, 150] width 32 height 6
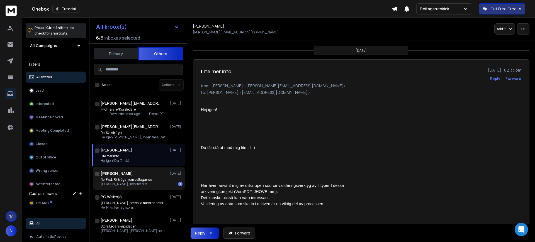
click at [127, 178] on p "Re: Fwd: Förfrågan om deltagande" at bounding box center [126, 179] width 51 height 4
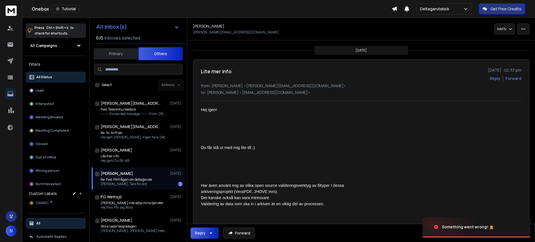
click at [98, 172] on button "button" at bounding box center [97, 174] width 4 height 4
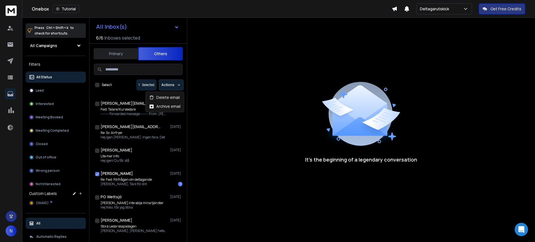
click at [173, 84] on p "Actions" at bounding box center [167, 85] width 13 height 4
click at [167, 97] on div "Delete email" at bounding box center [164, 98] width 31 height 6
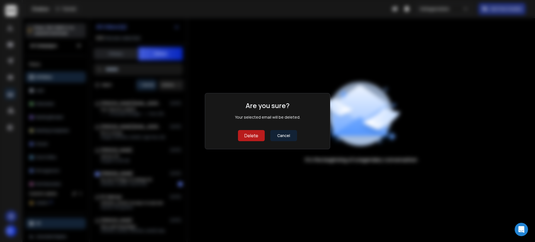
click at [250, 137] on button "Delete" at bounding box center [251, 135] width 27 height 11
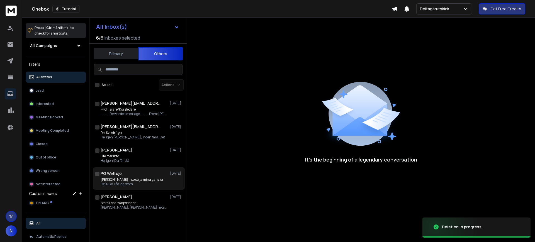
click at [126, 179] on p "[PERSON_NAME] inte sälja mina tjänster" at bounding box center [132, 179] width 63 height 4
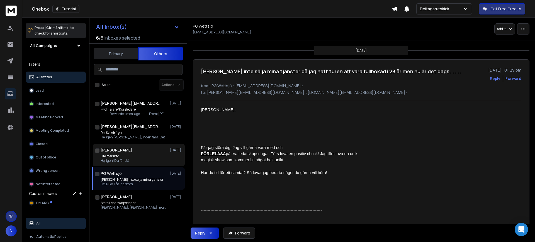
click at [123, 152] on h1 "[PERSON_NAME]" at bounding box center [117, 150] width 32 height 6
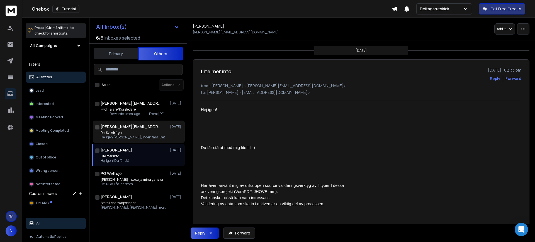
click at [122, 136] on p "Hej igen [PERSON_NAME], Ingen fara. Det" at bounding box center [133, 137] width 64 height 4
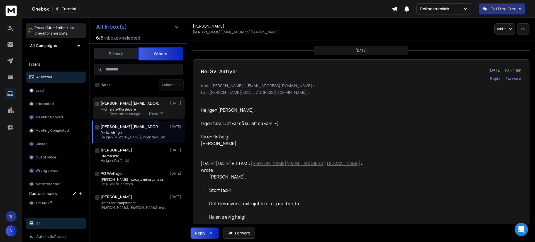
click at [127, 110] on p "Fwd: Talare/Kursledare" at bounding box center [134, 109] width 67 height 4
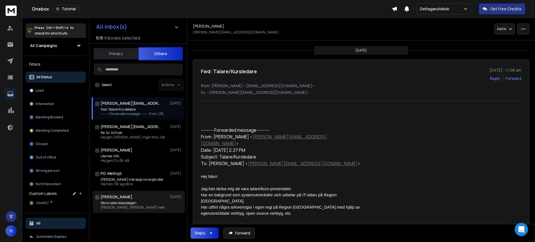
click at [131, 207] on p "[PERSON_NAME], [PERSON_NAME] heter [PERSON_NAME]" at bounding box center [134, 207] width 67 height 4
